Goal: Check status

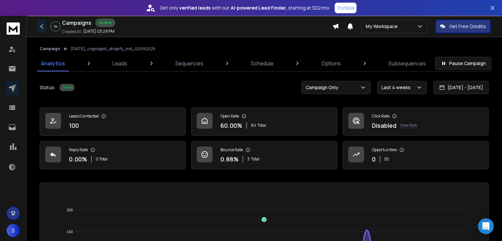
click at [40, 22] on button at bounding box center [42, 26] width 9 height 13
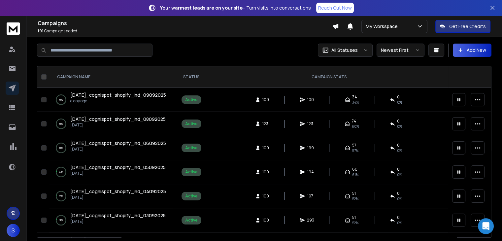
click at [83, 97] on span "[DATE]_cognispot_shopify_ind_09092025" at bounding box center [118, 95] width 96 height 6
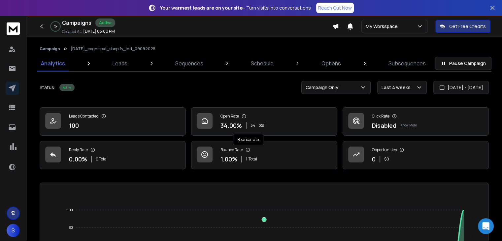
click at [248, 147] on icon at bounding box center [247, 149] width 5 height 5
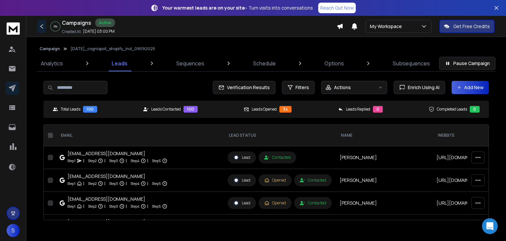
click at [44, 26] on icon at bounding box center [42, 26] width 6 height 6
